Goal: Task Accomplishment & Management: Manage account settings

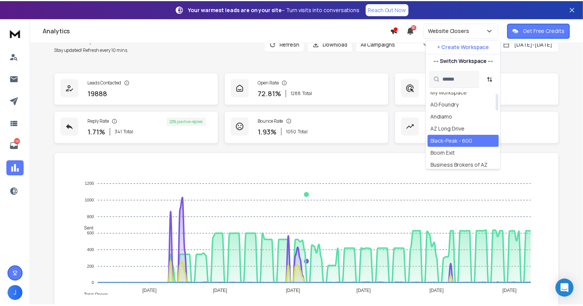
scroll to position [6, 0]
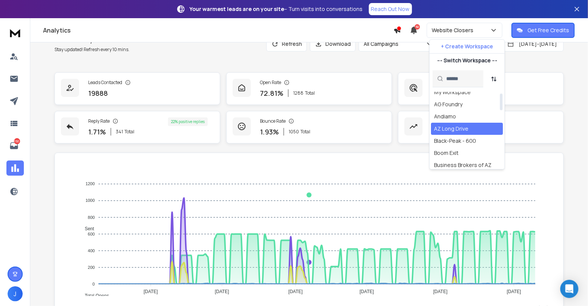
click at [466, 129] on div "AZ Long Drive" at bounding box center [451, 129] width 34 height 8
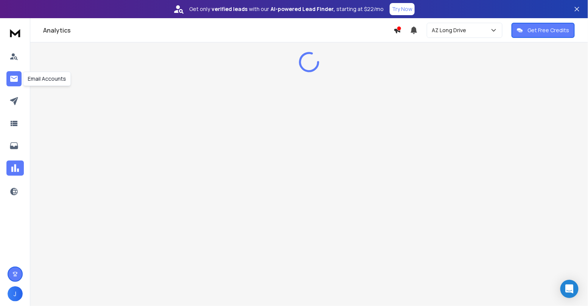
click at [14, 79] on icon at bounding box center [14, 79] width 8 height 6
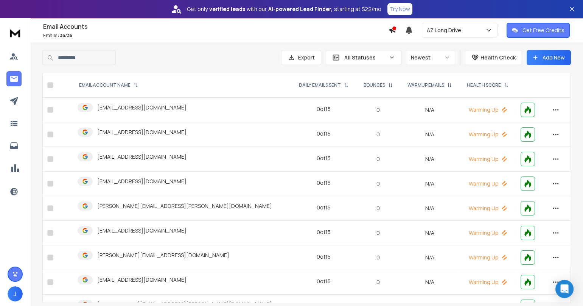
click at [179, 61] on div at bounding box center [159, 57] width 234 height 15
click at [458, 33] on p "AZ Long Drive" at bounding box center [445, 30] width 37 height 8
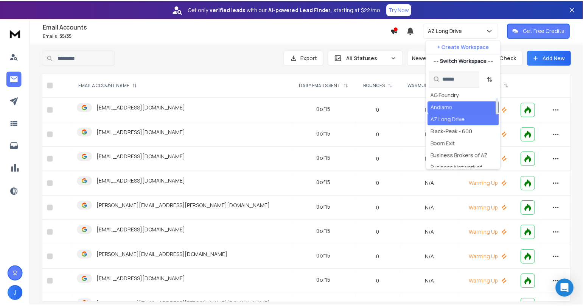
scroll to position [53, 0]
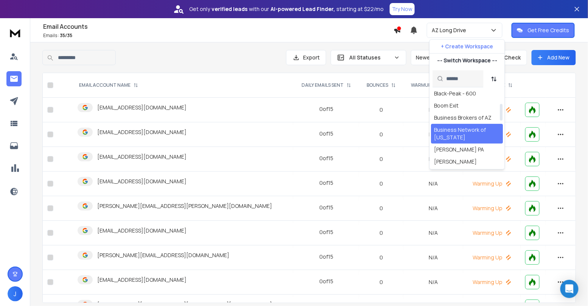
click at [471, 127] on div "Business Network of [US_STATE]" at bounding box center [467, 133] width 66 height 15
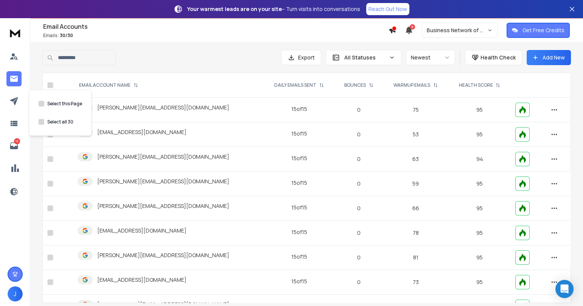
click at [41, 121] on button "Select this Page" at bounding box center [41, 122] width 6 height 6
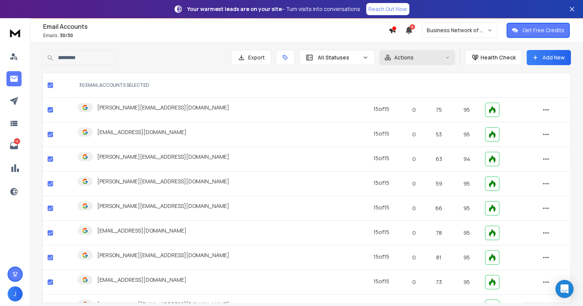
click at [417, 62] on button "Actions" at bounding box center [417, 57] width 76 height 15
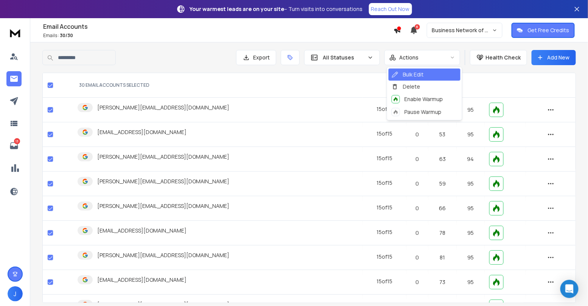
click at [416, 73] on div "Bulk Edit" at bounding box center [407, 75] width 32 height 8
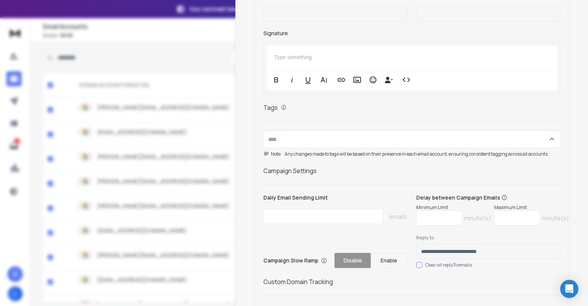
scroll to position [81, 0]
click at [297, 216] on input "number" at bounding box center [323, 216] width 120 height 15
type input "**"
click at [300, 228] on div "Daily Email Sending Limit ** emails Delay between Campaign Emails Minimum Limit…" at bounding box center [411, 231] width 297 height 74
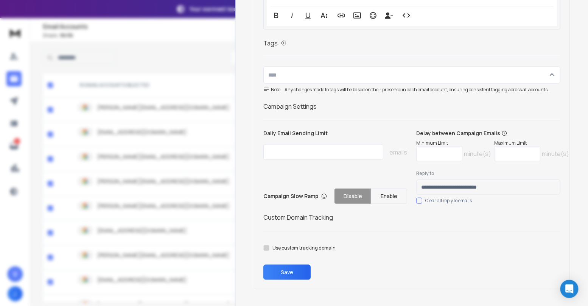
scroll to position [155, 0]
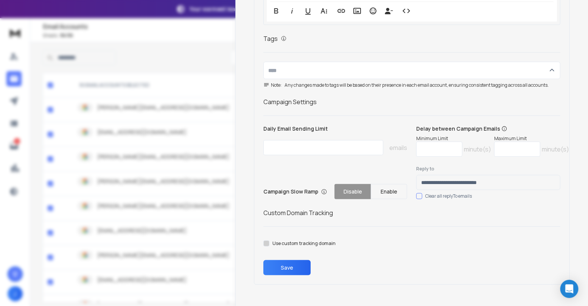
click at [294, 264] on button "Save" at bounding box center [286, 267] width 47 height 15
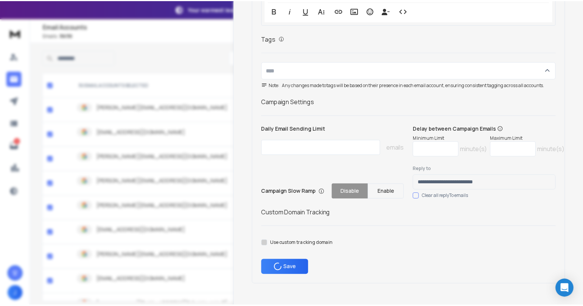
scroll to position [146, 0]
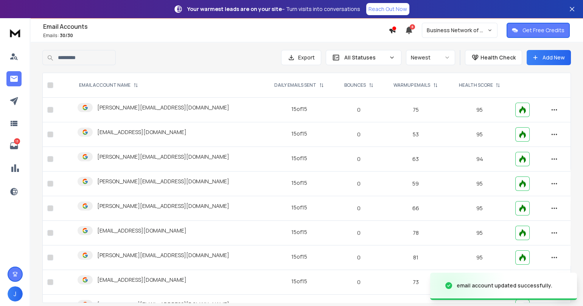
click at [151, 56] on div at bounding box center [159, 57] width 234 height 15
click at [17, 101] on icon at bounding box center [13, 100] width 9 height 9
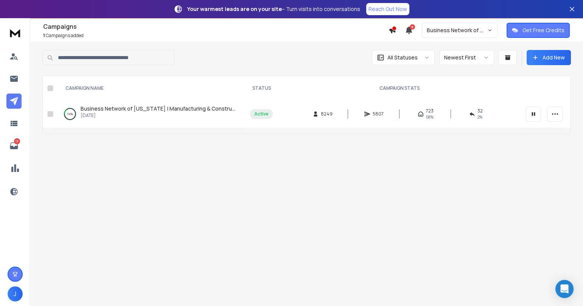
click at [203, 154] on div "Campaigns 1 Campaigns Added All Statuses Newest First Add New CAMPAIGN NAME STA…" at bounding box center [306, 203] width 528 height 306
click at [332, 59] on div "Campaigns 1 Campaigns Added All Statuses Newest First Add New" at bounding box center [439, 57] width 264 height 15
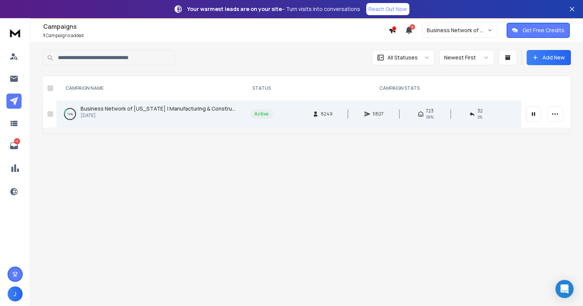
click at [205, 109] on span "Business Network of Ohio | Manufacturing & Construction" at bounding box center [163, 108] width 164 height 7
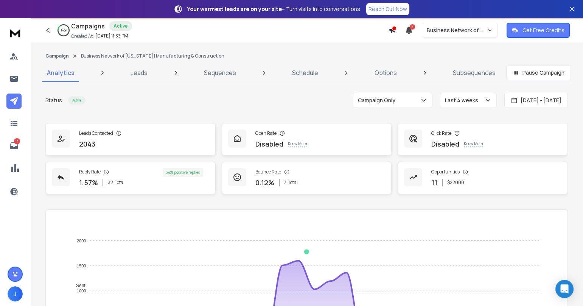
click at [258, 106] on div "Status: Active Pause Campaign Campaign Only Last 4 weeks 13 Aug 2025 - 10 Sep 2…" at bounding box center [306, 100] width 522 height 15
click at [16, 145] on icon at bounding box center [13, 145] width 9 height 9
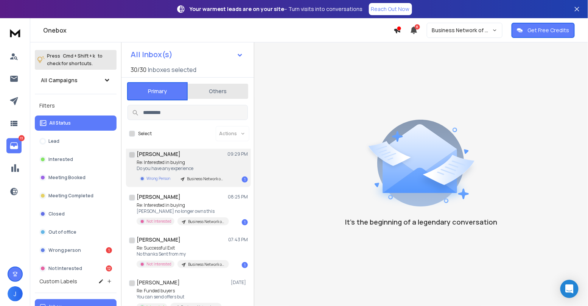
scroll to position [5, 0]
click at [207, 168] on p "Do you have any experience" at bounding box center [182, 168] width 91 height 6
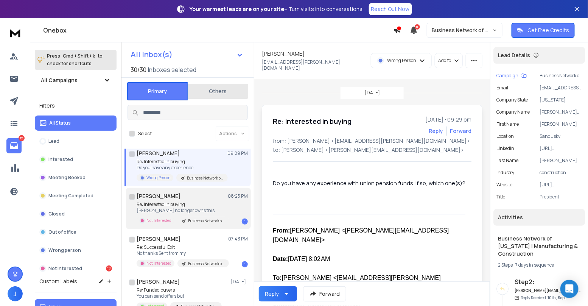
click at [202, 203] on p "Re: Interested in buying" at bounding box center [182, 204] width 91 height 6
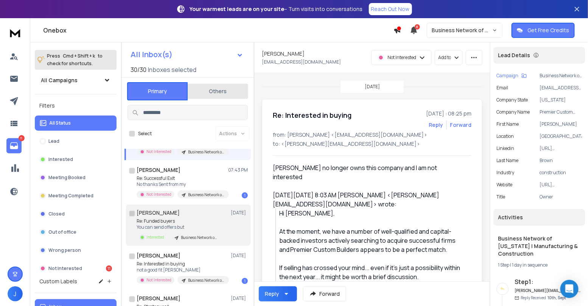
scroll to position [79, 0]
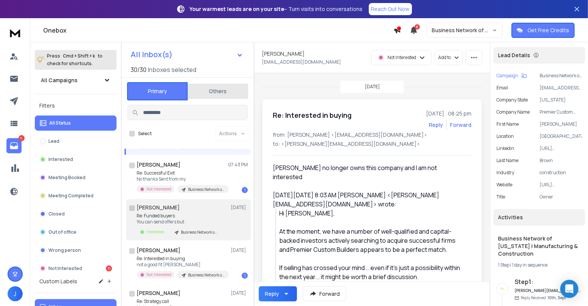
click at [195, 213] on p "Re: Funded buyers" at bounding box center [179, 216] width 85 height 6
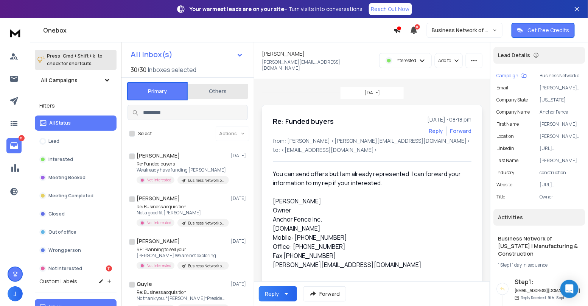
scroll to position [739, 0]
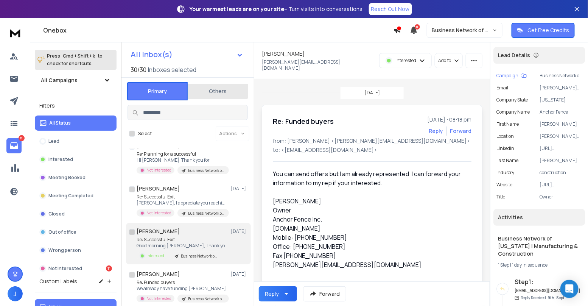
click at [190, 233] on div "Paul James 29 Aug" at bounding box center [192, 231] width 111 height 8
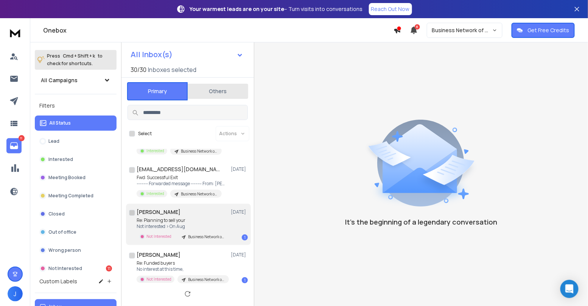
scroll to position [0, 0]
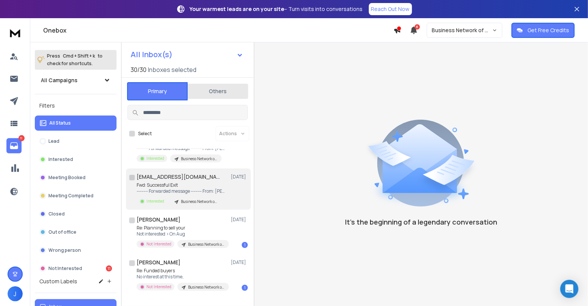
click at [216, 183] on p "Fwd: Successful Exit" at bounding box center [182, 185] width 91 height 6
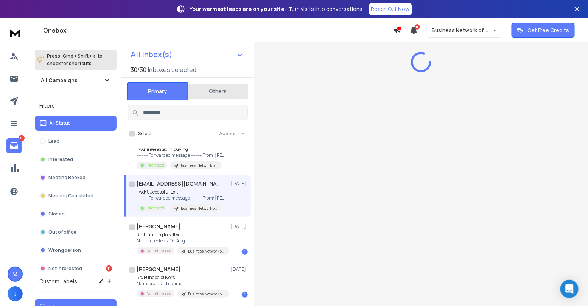
scroll to position [1009, 0]
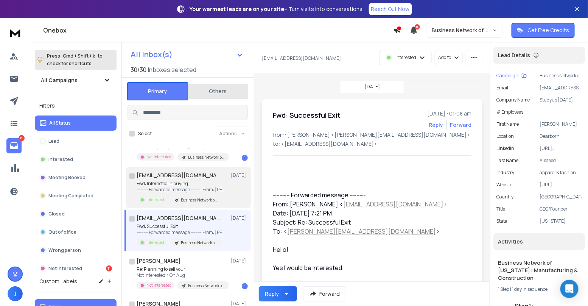
click at [192, 189] on p "---------- Forwarded message --------- From: Jamie" at bounding box center [182, 189] width 91 height 6
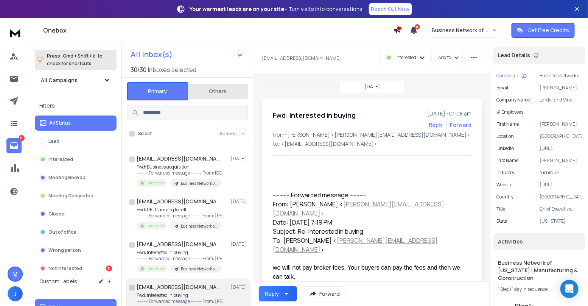
scroll to position [0, 0]
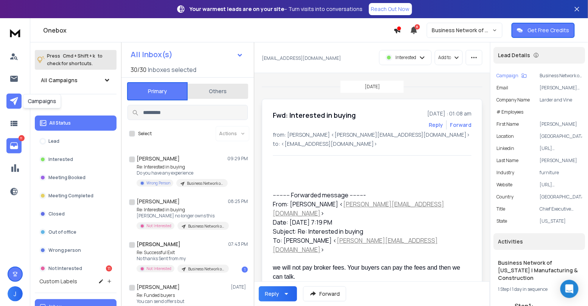
click at [18, 102] on link at bounding box center [13, 100] width 15 height 15
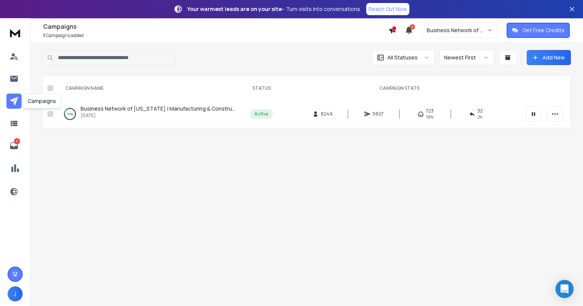
click at [234, 189] on div "Campaigns 1 Campaigns Added All Statuses Newest First Add New CAMPAIGN NAME STA…" at bounding box center [306, 203] width 528 height 306
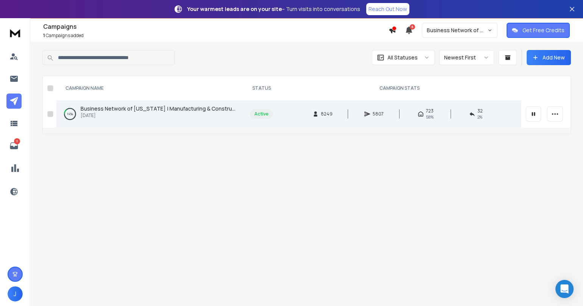
click at [556, 116] on icon "button" at bounding box center [555, 114] width 8 height 8
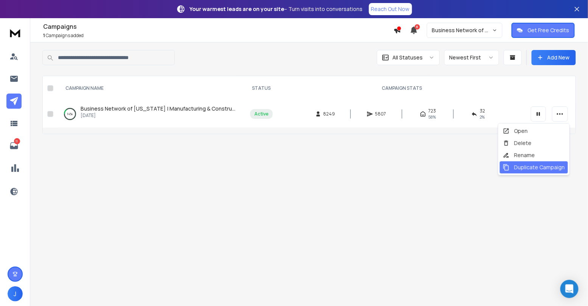
click at [531, 169] on div "Duplicate Campaign" at bounding box center [534, 167] width 62 height 8
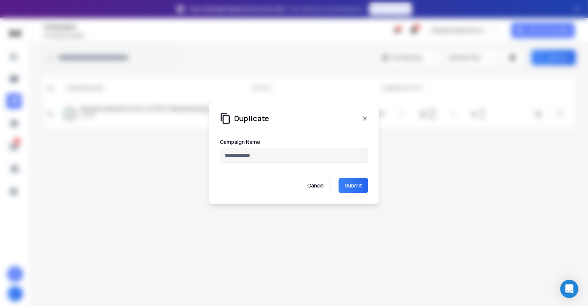
click at [366, 118] on icon at bounding box center [365, 118] width 6 height 6
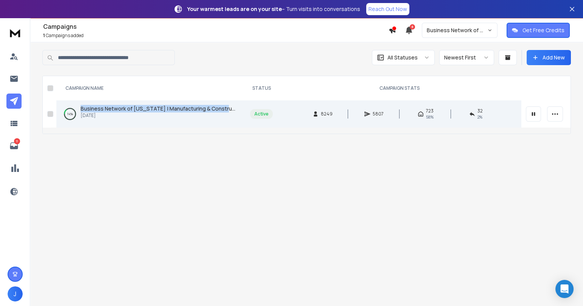
drag, startPoint x: 226, startPoint y: 109, endPoint x: 81, endPoint y: 106, distance: 144.9
click at [81, 106] on td "14 % Business Network of Ohio | Manufacturing & Construction 17 days ago" at bounding box center [150, 113] width 189 height 27
copy span "Business Network of Ohio | Manufacturing & Construction"
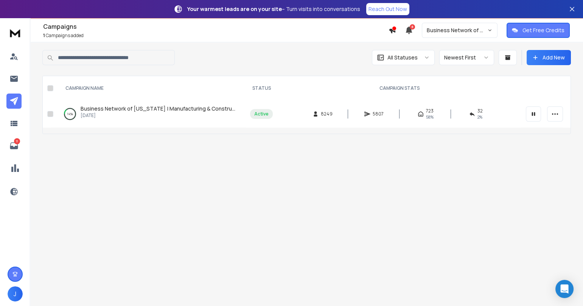
drag, startPoint x: 180, startPoint y: 189, endPoint x: 260, endPoint y: 175, distance: 80.7
click at [180, 189] on div "Campaigns 1 Campaigns Added All Statuses Newest First Add New CAMPAIGN NAME STA…" at bounding box center [306, 203] width 528 height 306
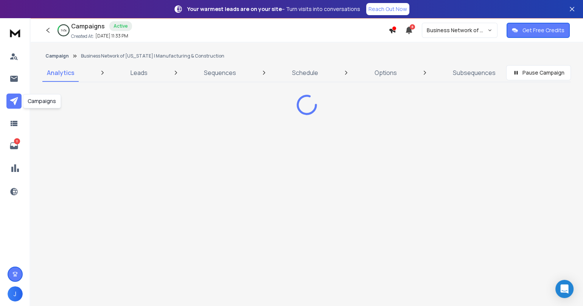
click at [15, 102] on icon at bounding box center [14, 101] width 8 height 8
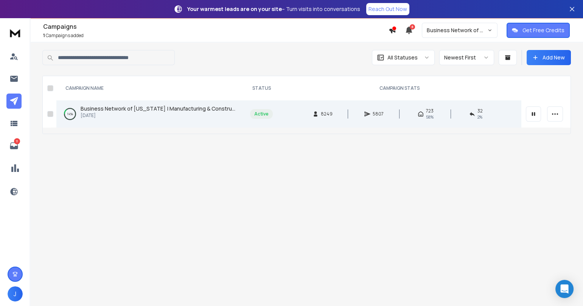
click at [552, 114] on icon "button" at bounding box center [555, 114] width 6 height 2
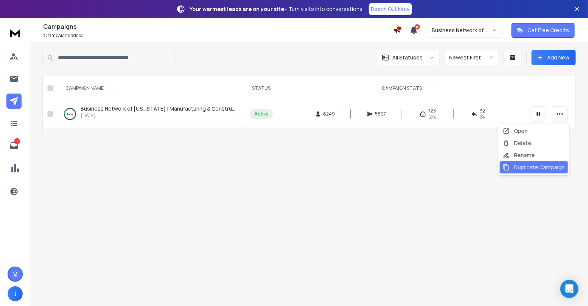
click at [551, 166] on div "Duplicate Campaign" at bounding box center [534, 167] width 62 height 8
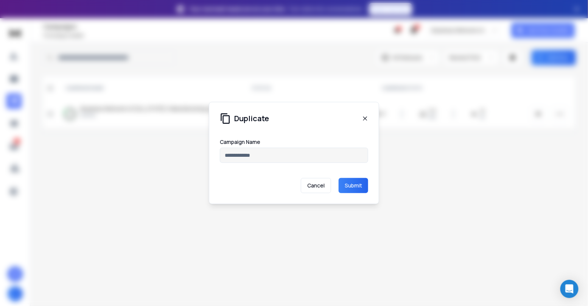
click at [264, 160] on input "text" at bounding box center [294, 155] width 148 height 15
paste input "**********"
drag, startPoint x: 290, startPoint y: 155, endPoint x: 385, endPoint y: 154, distance: 94.2
click at [385, 154] on div "**********" at bounding box center [294, 152] width 588 height 117
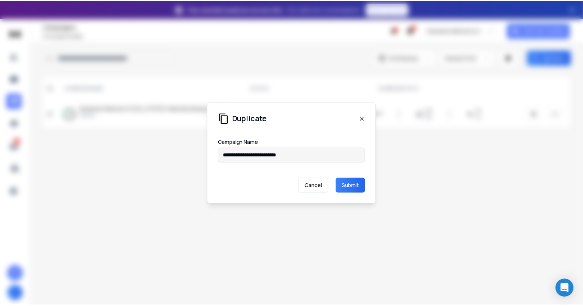
scroll to position [0, 0]
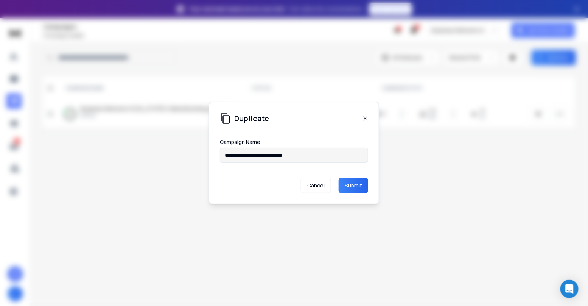
type input "**********"
click at [353, 186] on button "Submit" at bounding box center [354, 185] width 30 height 15
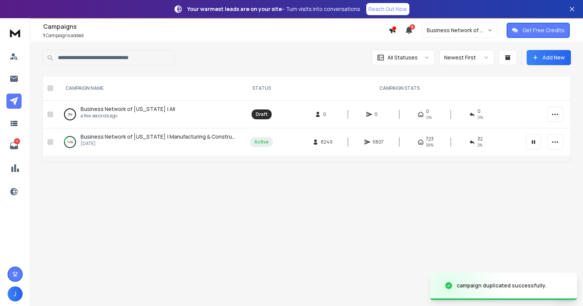
click at [187, 207] on div "Campaigns 1 Campaigns Added All Statuses Newest First Add New CAMPAIGN NAME STA…" at bounding box center [306, 203] width 528 height 306
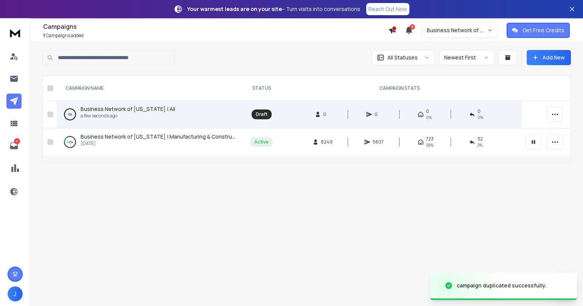
click at [136, 108] on span "Business Network of Ohio | All" at bounding box center [128, 108] width 95 height 7
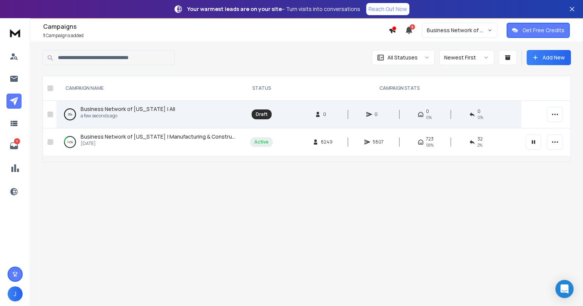
click at [139, 107] on span "Business Network of Ohio | All" at bounding box center [128, 108] width 95 height 7
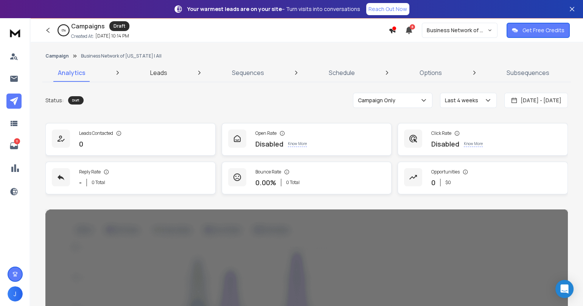
click at [158, 75] on p "Leads" at bounding box center [158, 72] width 17 height 9
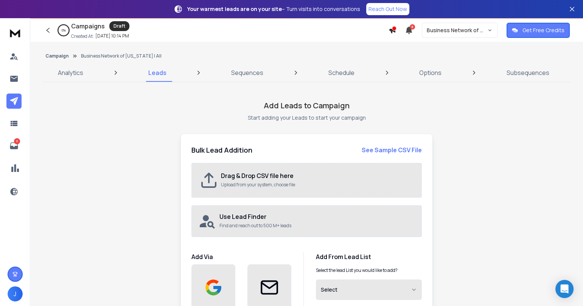
click at [472, 152] on div "Add Leads to Campaign Start adding your Leads to start your campaign Bulk Lead …" at bounding box center [306, 213] width 522 height 241
click at [264, 178] on h2 "Drag & Drop CSV file here" at bounding box center [317, 175] width 193 height 9
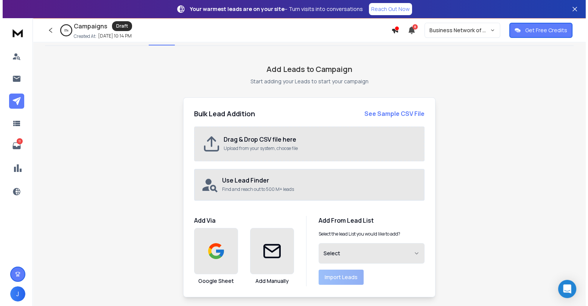
scroll to position [37, 0]
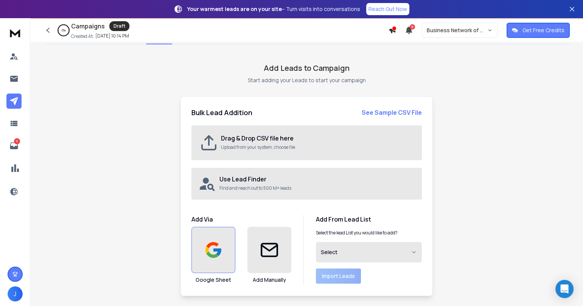
click at [192, 260] on div at bounding box center [213, 250] width 44 height 46
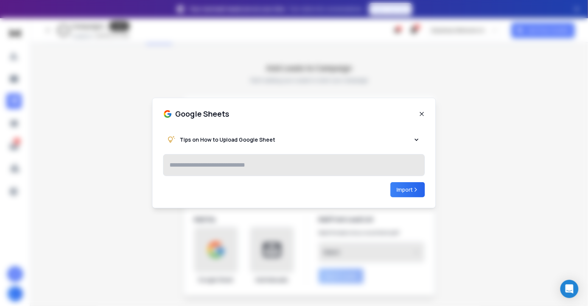
click at [222, 162] on input at bounding box center [294, 165] width 262 height 22
paste input "**********"
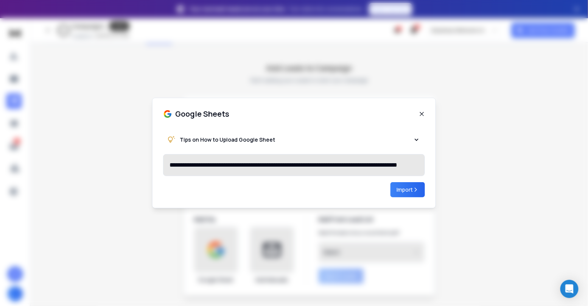
scroll to position [0, 76]
type input "**********"
click at [299, 135] on div "Tips on How to Upload Google Sheet" at bounding box center [294, 139] width 262 height 17
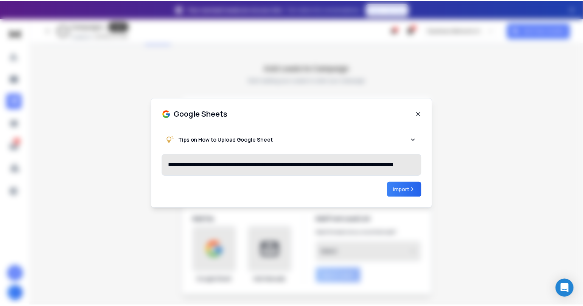
scroll to position [0, 0]
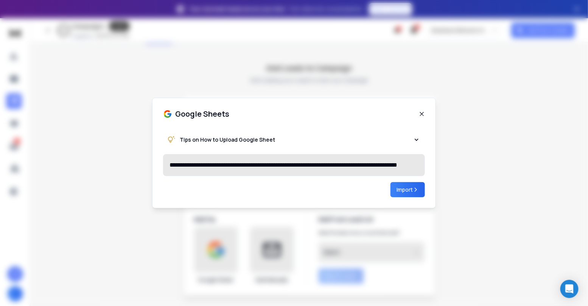
click at [406, 189] on button "Import" at bounding box center [407, 189] width 34 height 15
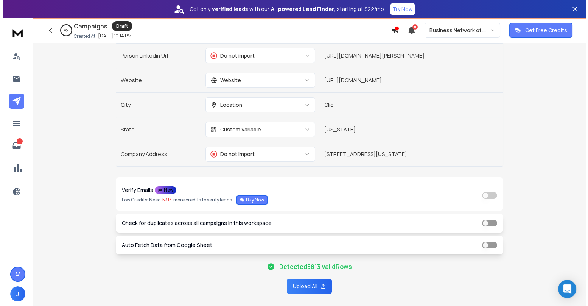
scroll to position [345, 0]
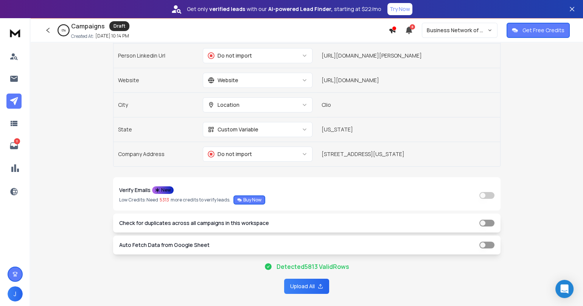
click at [489, 222] on button "Check for duplicates across all campaigns in this workspace" at bounding box center [486, 222] width 15 height 7
click at [300, 287] on button "Upload All" at bounding box center [306, 285] width 45 height 15
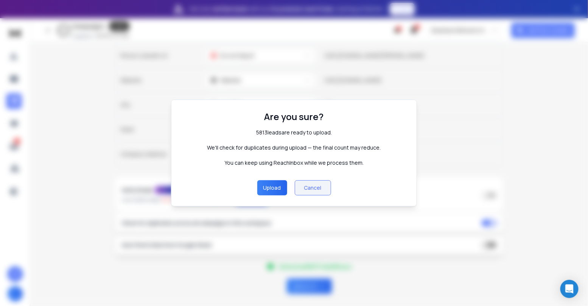
click at [280, 187] on button "Upload" at bounding box center [272, 187] width 30 height 15
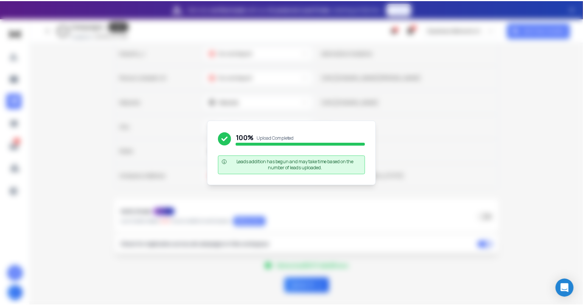
scroll to position [323, 0]
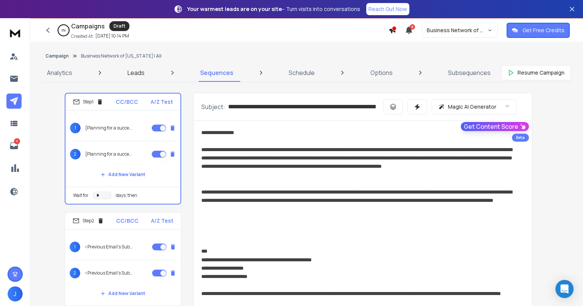
click at [144, 76] on p "Leads" at bounding box center [135, 72] width 17 height 9
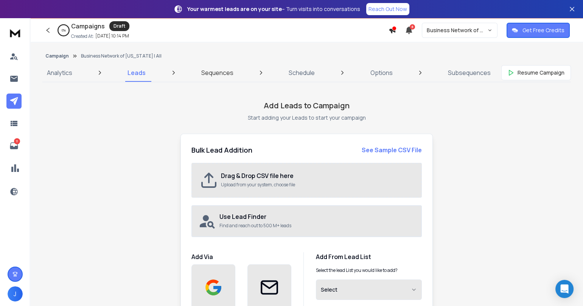
click at [211, 74] on p "Sequences" at bounding box center [217, 72] width 32 height 9
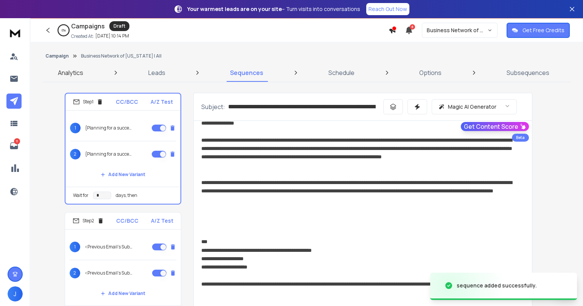
click at [78, 75] on p "Analytics" at bounding box center [70, 72] width 25 height 9
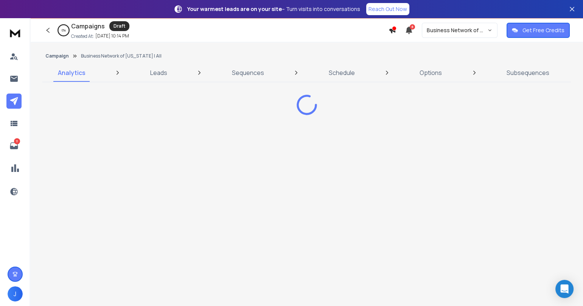
click at [222, 57] on div "Campaign Business Network of Ohio | All" at bounding box center [306, 56] width 522 height 6
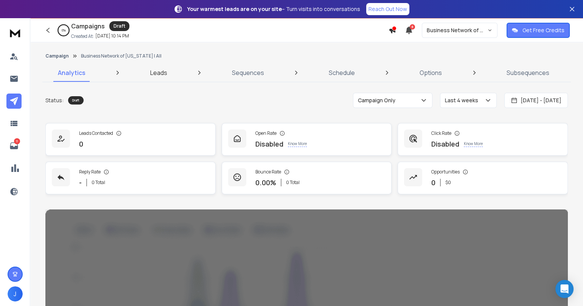
click at [157, 75] on p "Leads" at bounding box center [158, 72] width 17 height 9
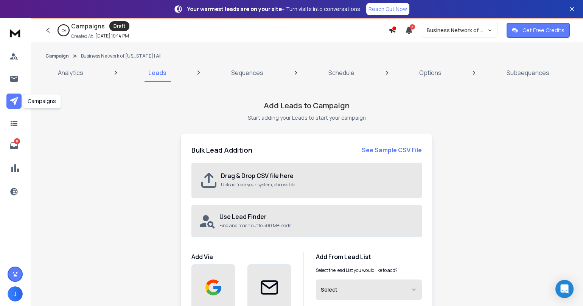
click at [13, 99] on icon at bounding box center [14, 101] width 8 height 8
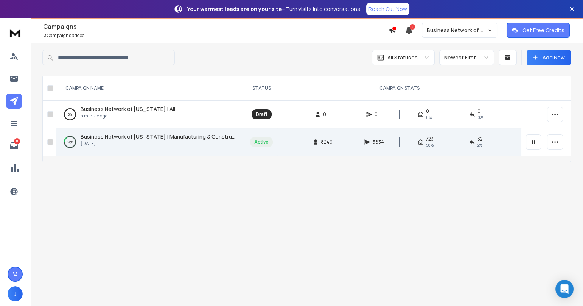
click at [155, 136] on span "Business Network of Ohio | Manufacturing & Construction" at bounding box center [163, 136] width 164 height 7
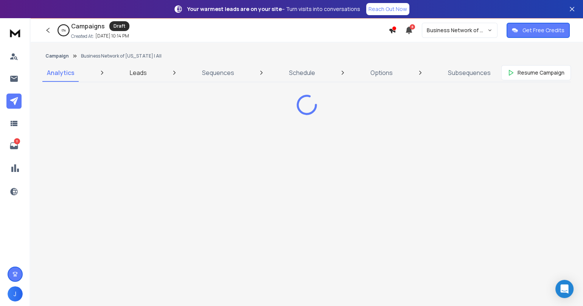
click at [144, 74] on p "Leads" at bounding box center [138, 72] width 17 height 9
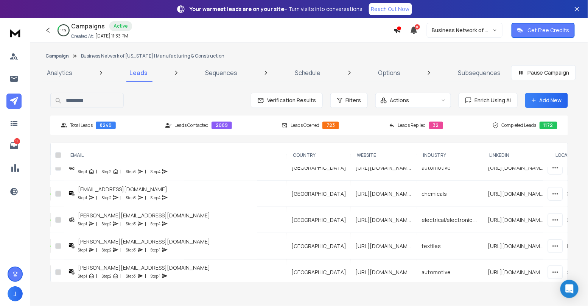
scroll to position [352, 280]
drag, startPoint x: 216, startPoint y: 57, endPoint x: 81, endPoint y: 58, distance: 135.8
click at [81, 58] on div "Campaign Business Network of Ohio | Manufacturing & Construction" at bounding box center [308, 56] width 527 height 6
copy p "Business Network of Ohio | Manufacturing & Construction"
click at [272, 58] on div "Campaign Business Network of Ohio | Manufacturing & Construction" at bounding box center [308, 56] width 527 height 6
